Goal: Task Accomplishment & Management: Manage account settings

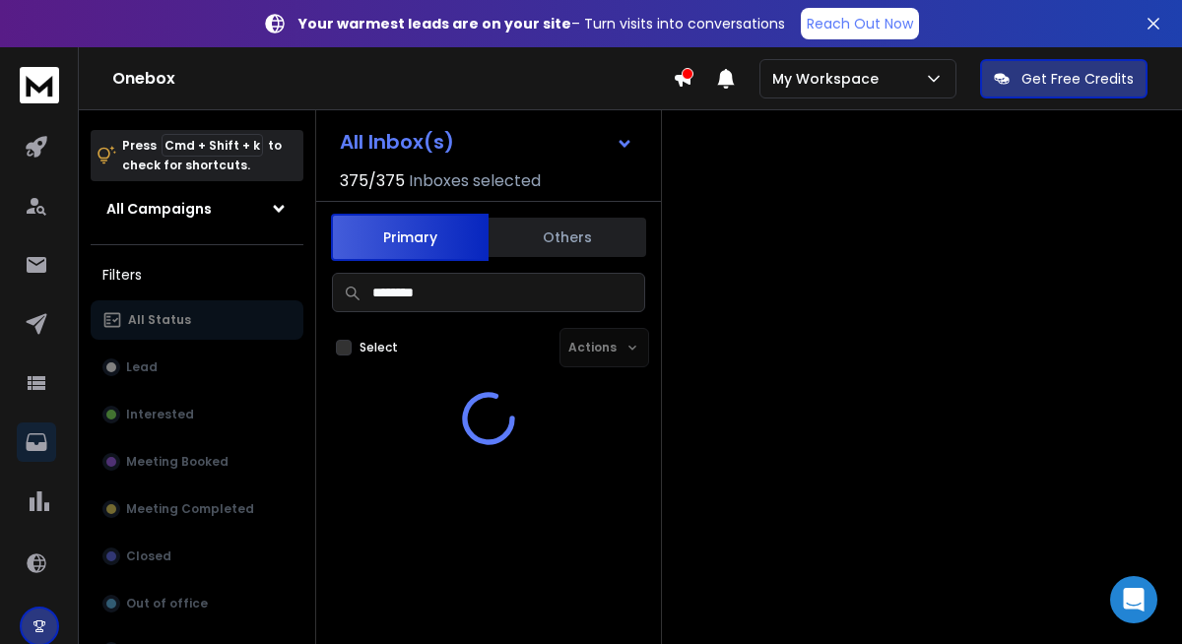
click at [403, 244] on button "Primary" at bounding box center [410, 237] width 158 height 47
click at [591, 242] on button "Others" at bounding box center [568, 237] width 158 height 43
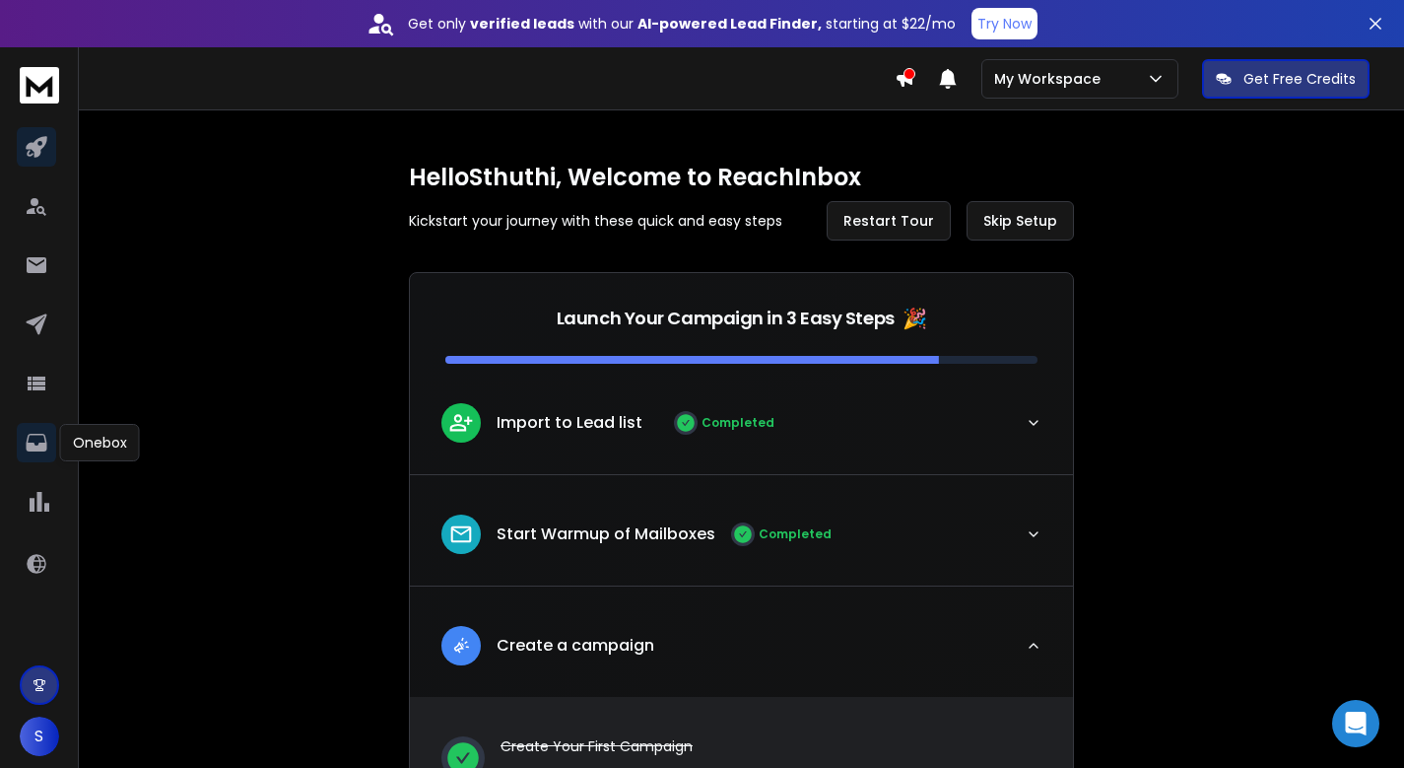
click at [38, 449] on icon at bounding box center [36, 443] width 21 height 18
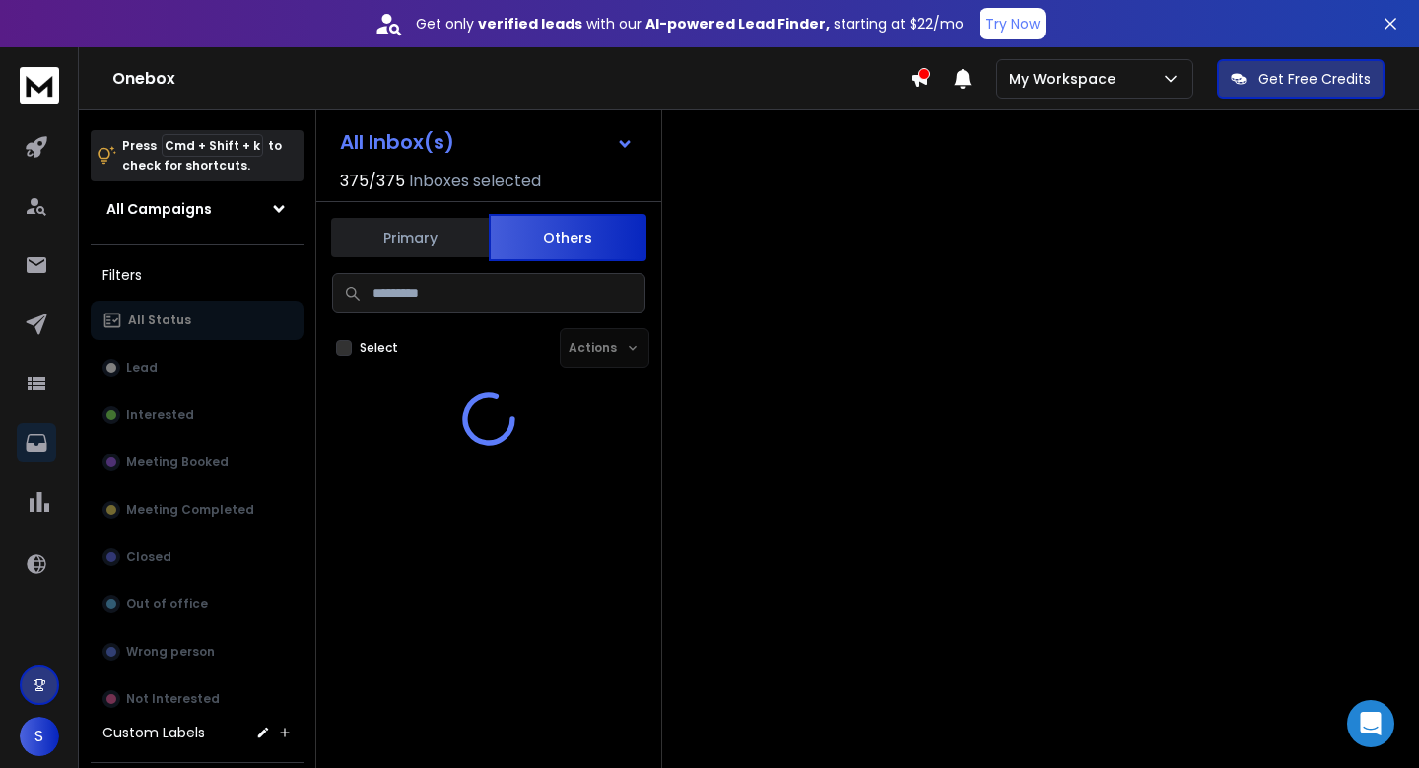
click at [594, 234] on button "Others" at bounding box center [568, 237] width 158 height 47
click at [515, 295] on input at bounding box center [488, 292] width 313 height 39
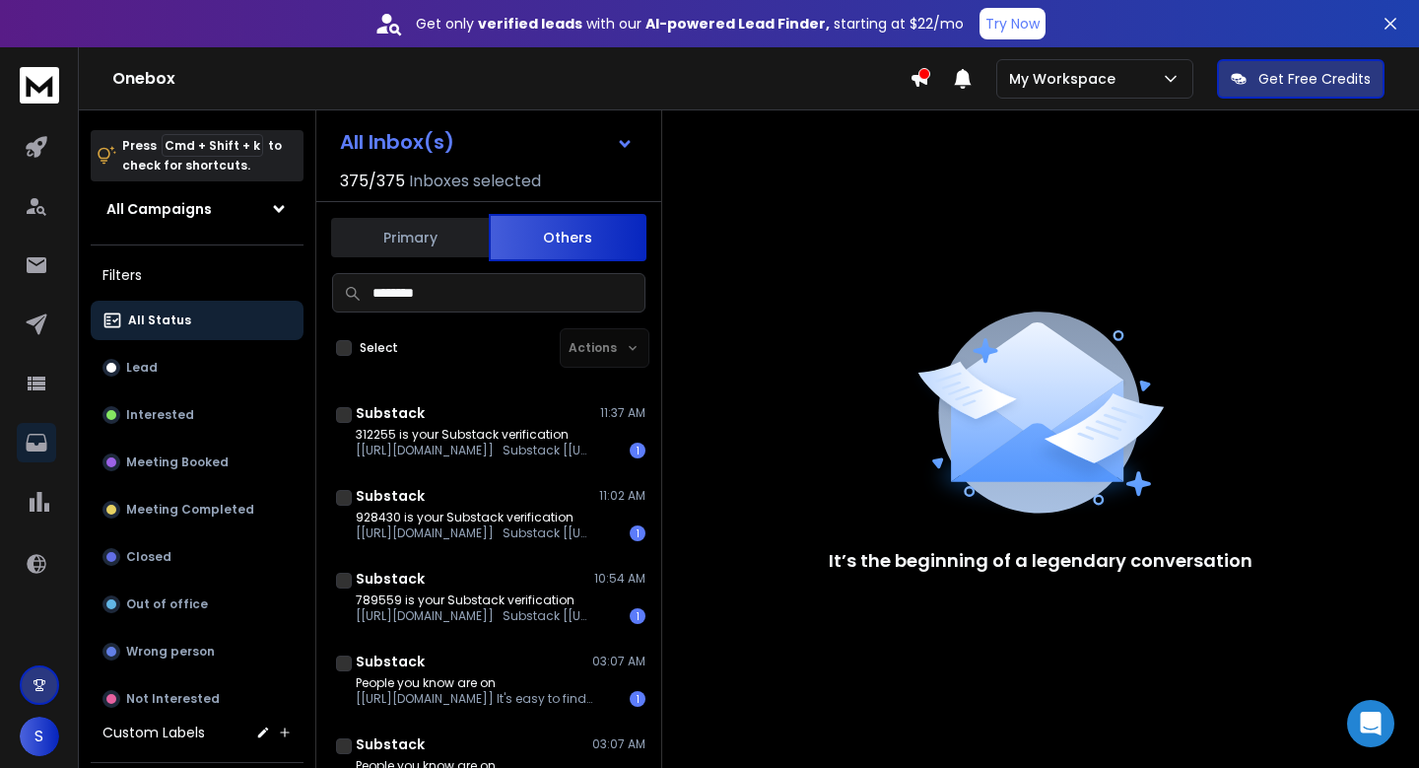
type input "********"
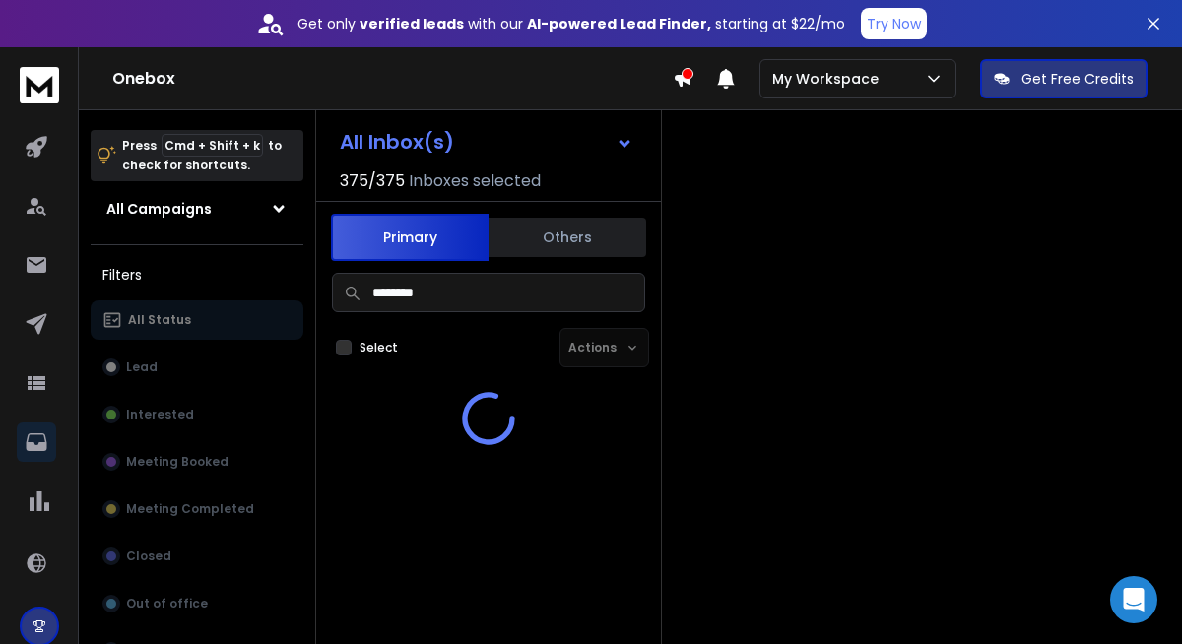
click at [429, 252] on button "Primary" at bounding box center [410, 237] width 158 height 47
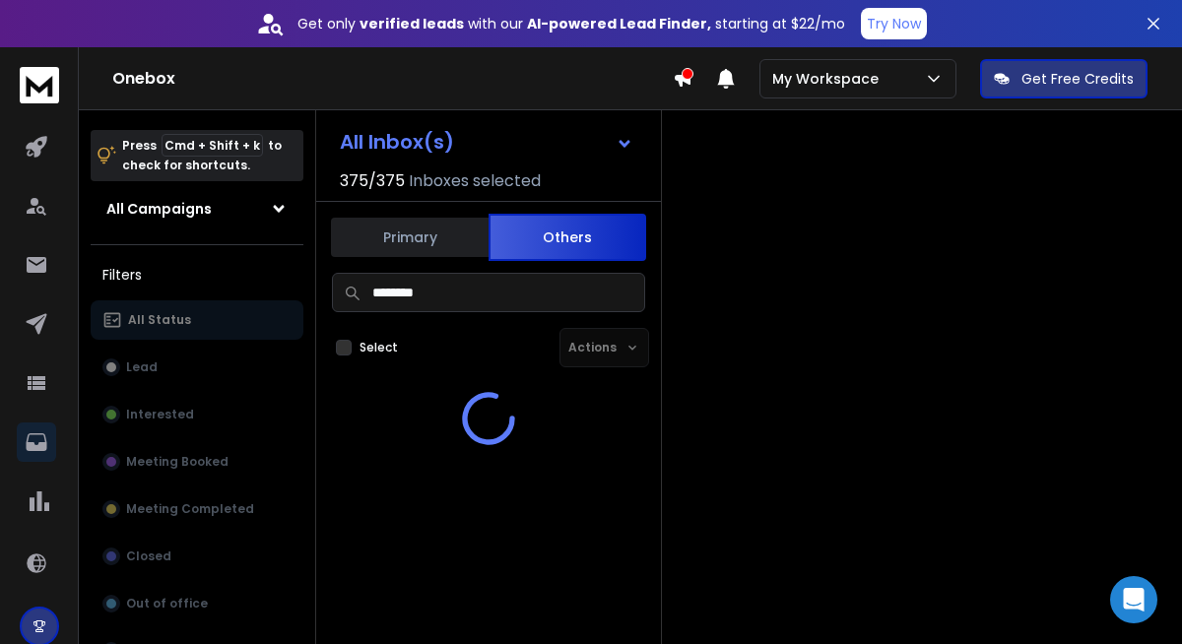
click at [610, 237] on button "Others" at bounding box center [568, 237] width 158 height 47
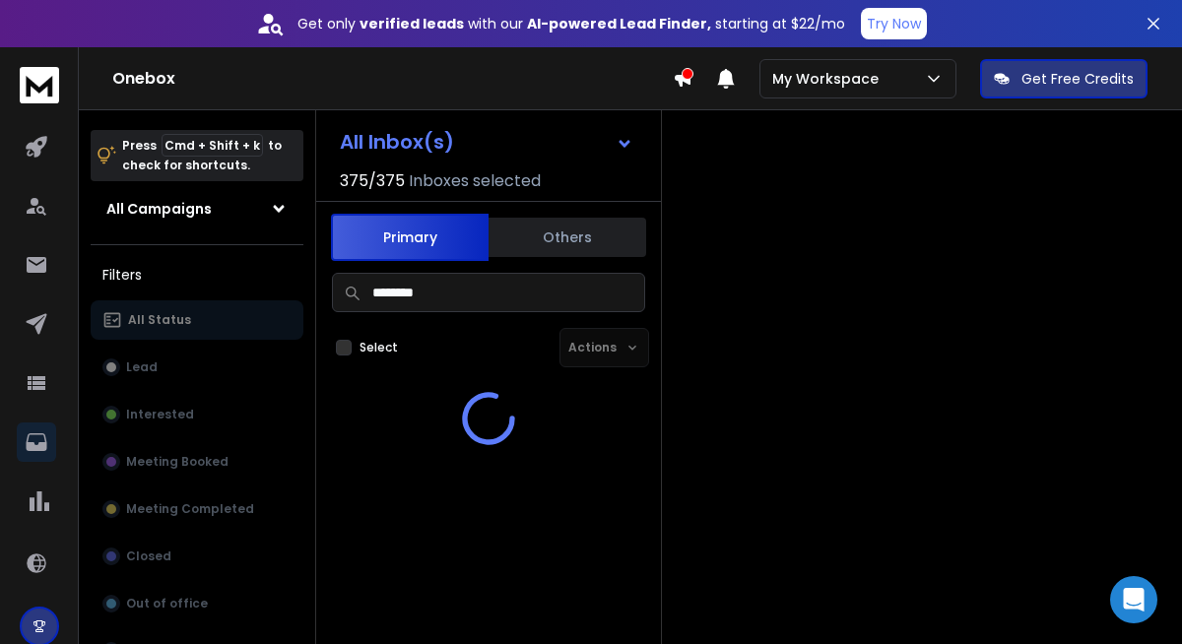
click at [415, 235] on button "Primary" at bounding box center [410, 237] width 158 height 47
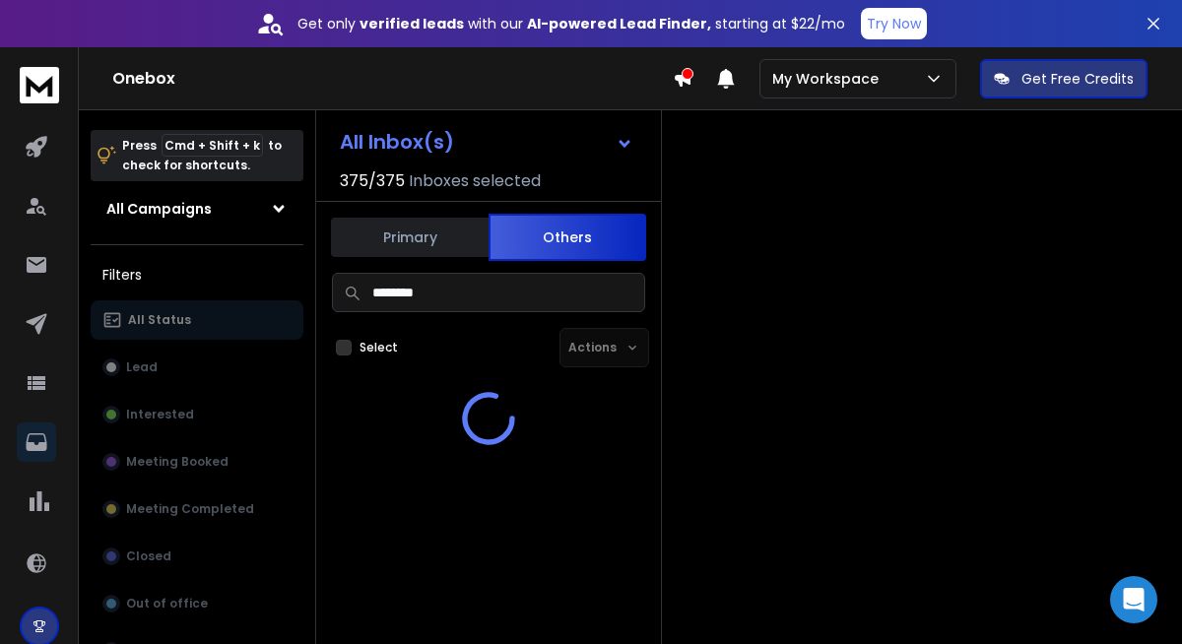
click at [559, 235] on button "Others" at bounding box center [568, 237] width 158 height 47
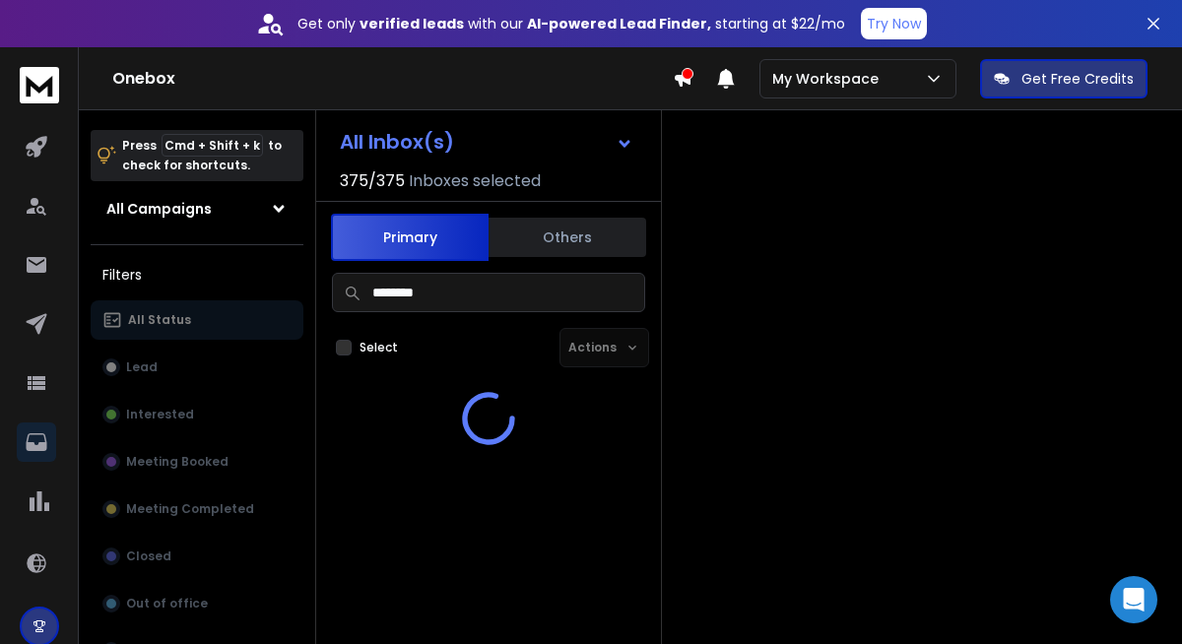
click at [369, 240] on button "Primary" at bounding box center [410, 237] width 158 height 47
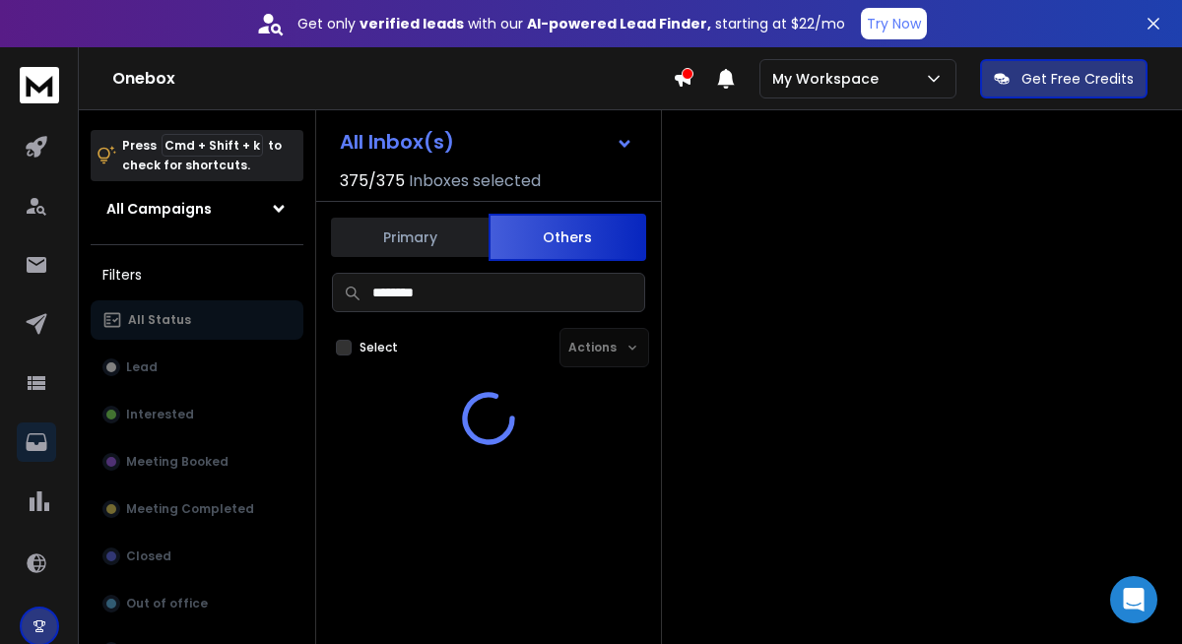
click at [554, 230] on button "Others" at bounding box center [568, 237] width 158 height 47
